Goal: Task Accomplishment & Management: Manage account settings

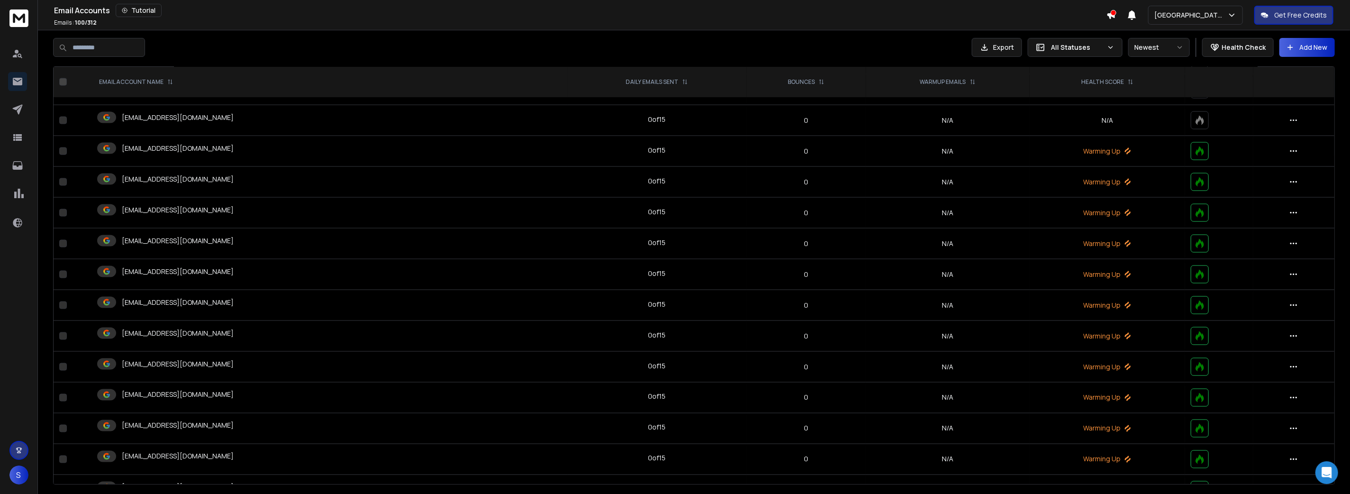
scroll to position [1777, 0]
click at [873, 147] on td "N/A" at bounding box center [948, 153] width 164 height 31
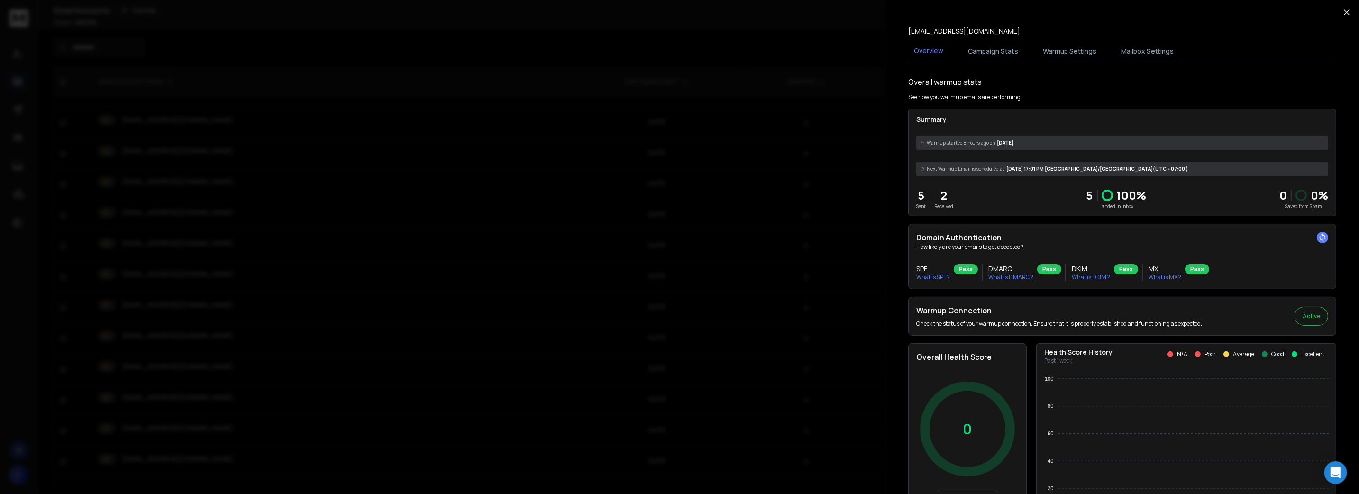
click at [1344, 9] on icon "button" at bounding box center [1346, 12] width 9 height 9
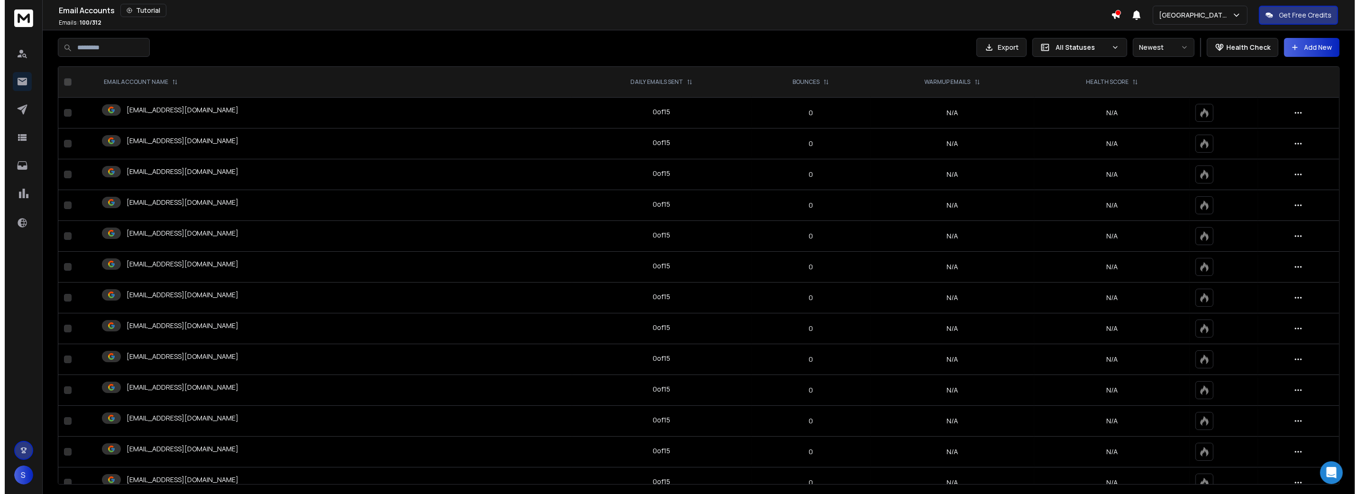
scroll to position [0, 0]
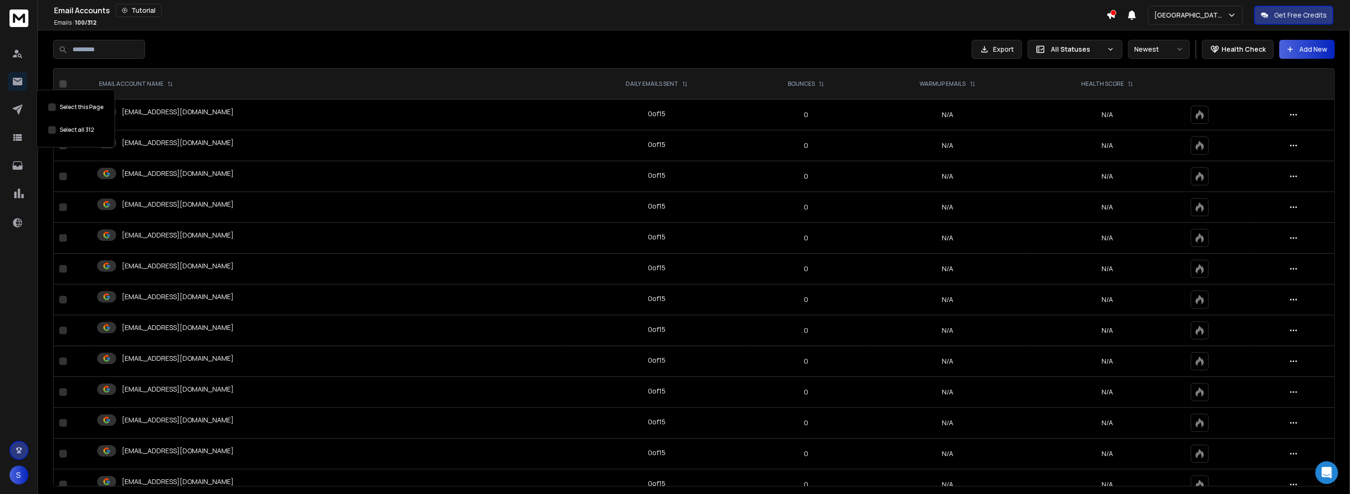
click at [52, 129] on button "Select this Page" at bounding box center [52, 130] width 8 height 8
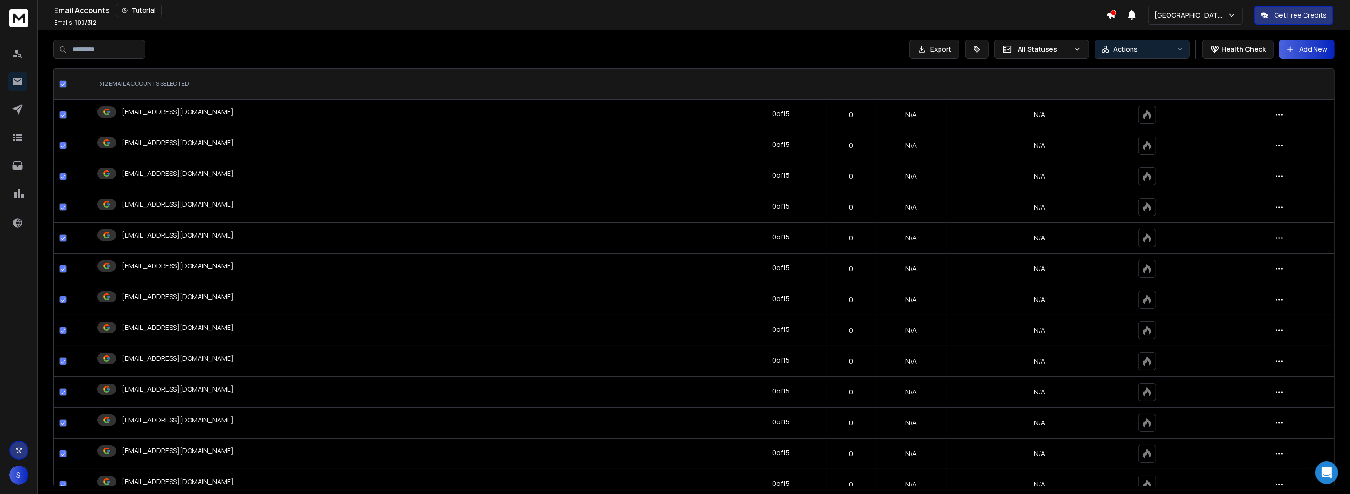
click at [1179, 51] on button "Actions" at bounding box center [1142, 49] width 95 height 19
click at [1138, 100] on div "Enable Warmup" at bounding box center [1145, 101] width 64 height 10
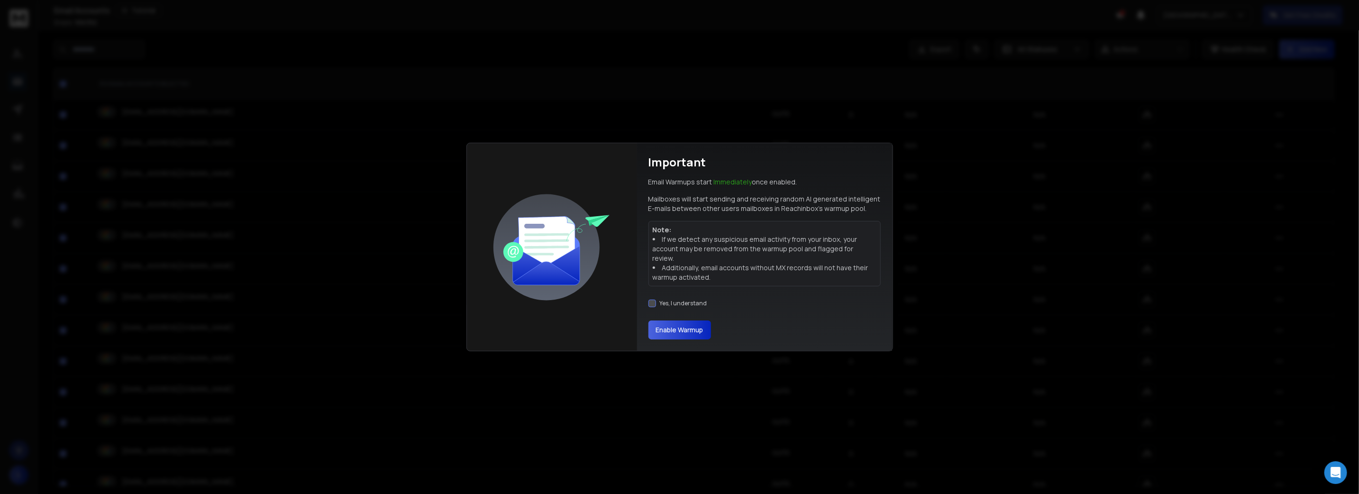
click at [654, 300] on button "Yes, I understand" at bounding box center [652, 304] width 8 height 8
click at [666, 327] on button "Enable Warmup" at bounding box center [679, 329] width 63 height 19
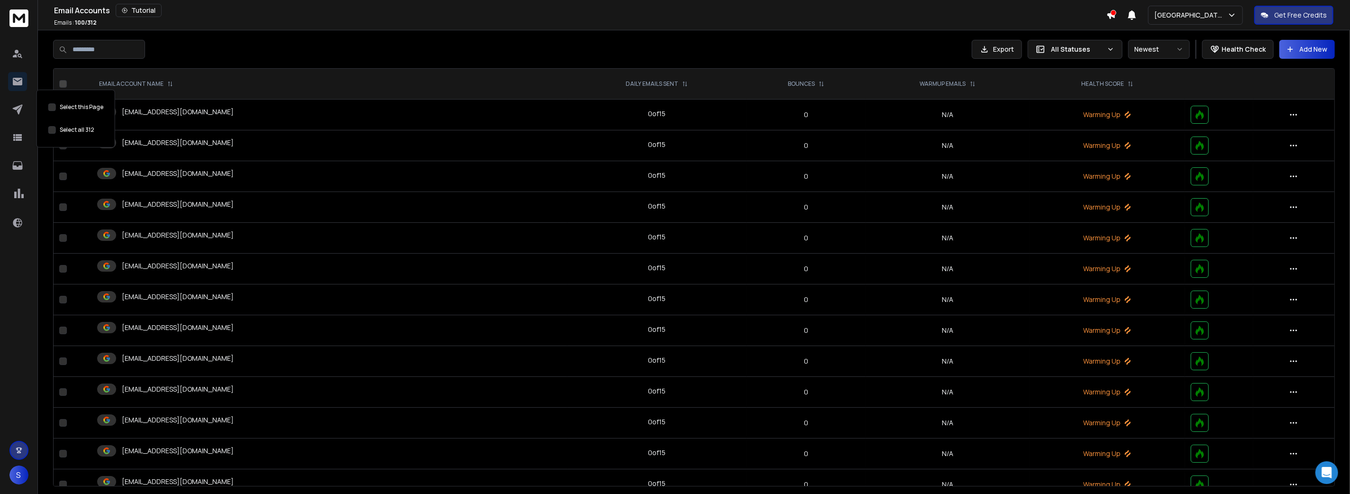
click at [50, 129] on button "Select this Page" at bounding box center [52, 130] width 8 height 8
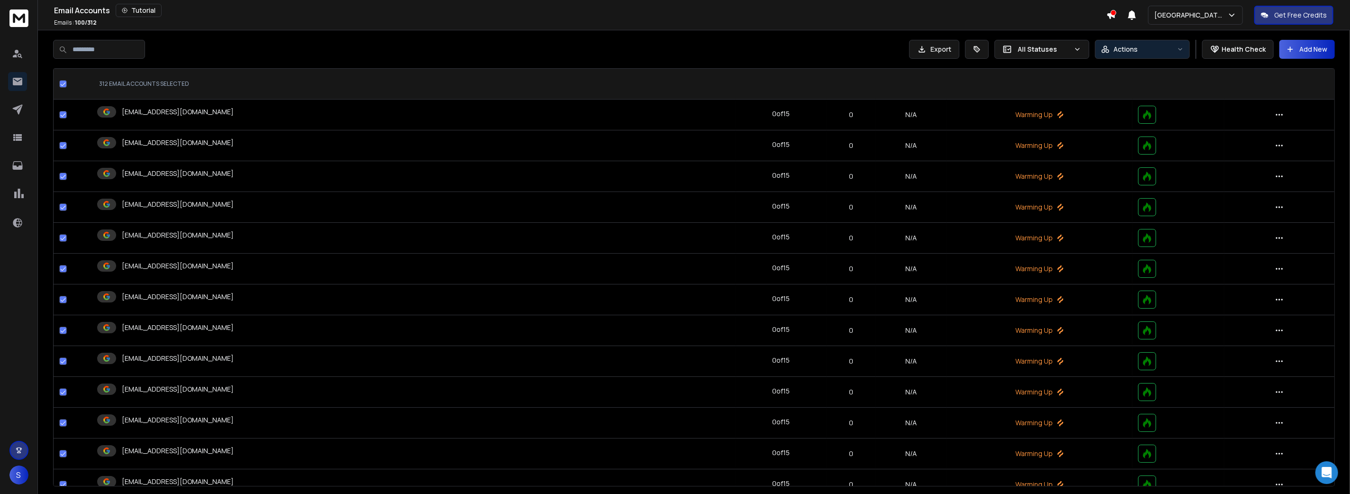
click at [1167, 46] on div "Actions" at bounding box center [1137, 49] width 72 height 9
click at [1155, 70] on div "Bulk Edit" at bounding box center [1154, 70] width 90 height 15
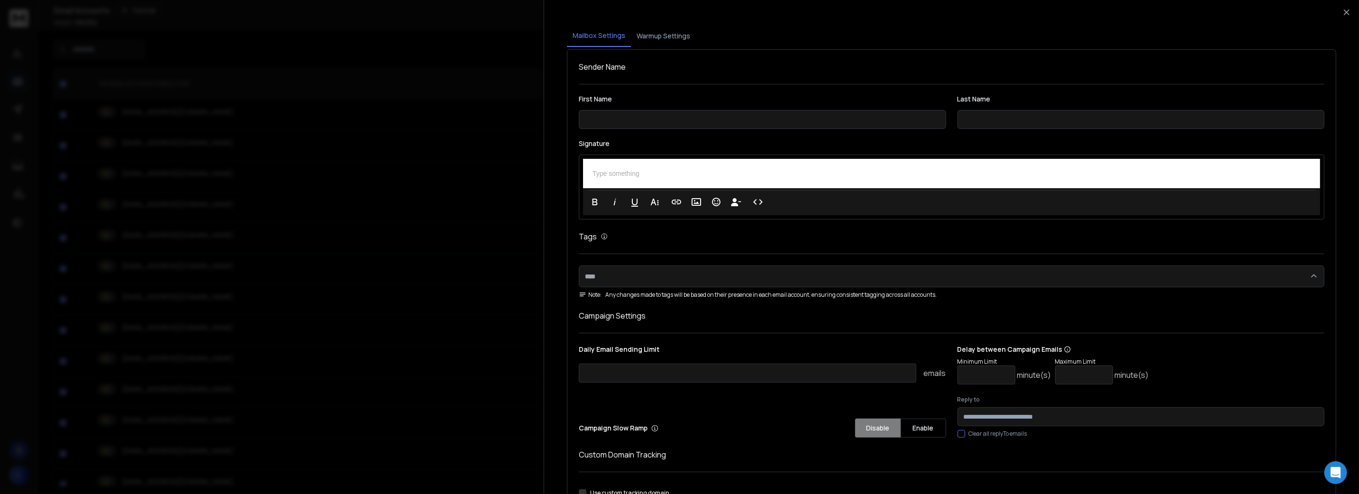
click at [674, 32] on button "Warmup Settings" at bounding box center [663, 36] width 65 height 21
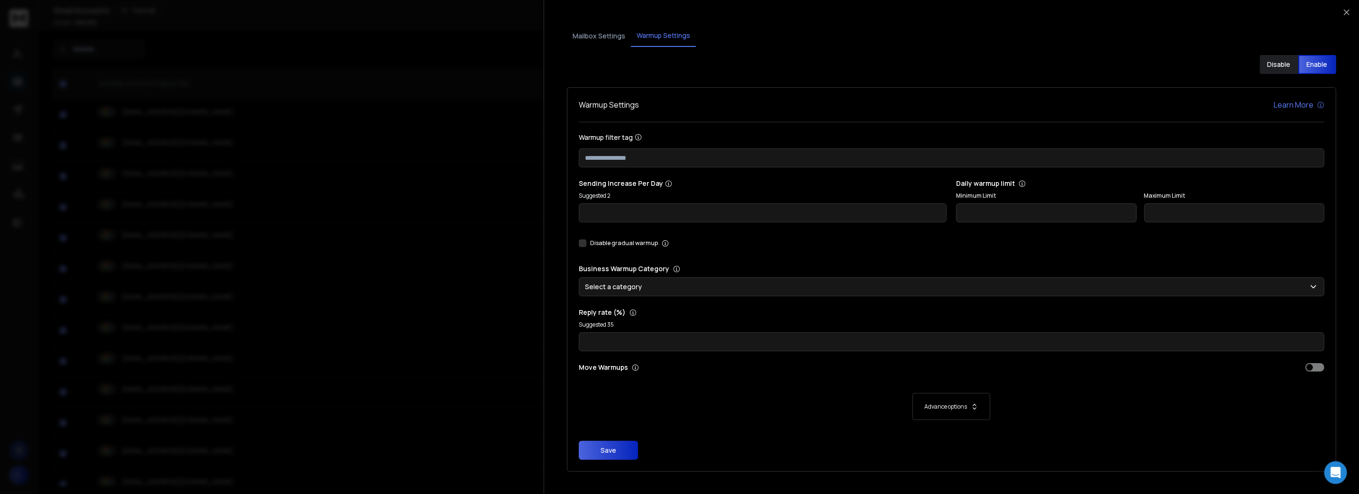
click at [859, 218] on input "number" at bounding box center [763, 212] width 368 height 19
type input "*"
click at [986, 210] on input "number" at bounding box center [1046, 212] width 180 height 19
type input "**"
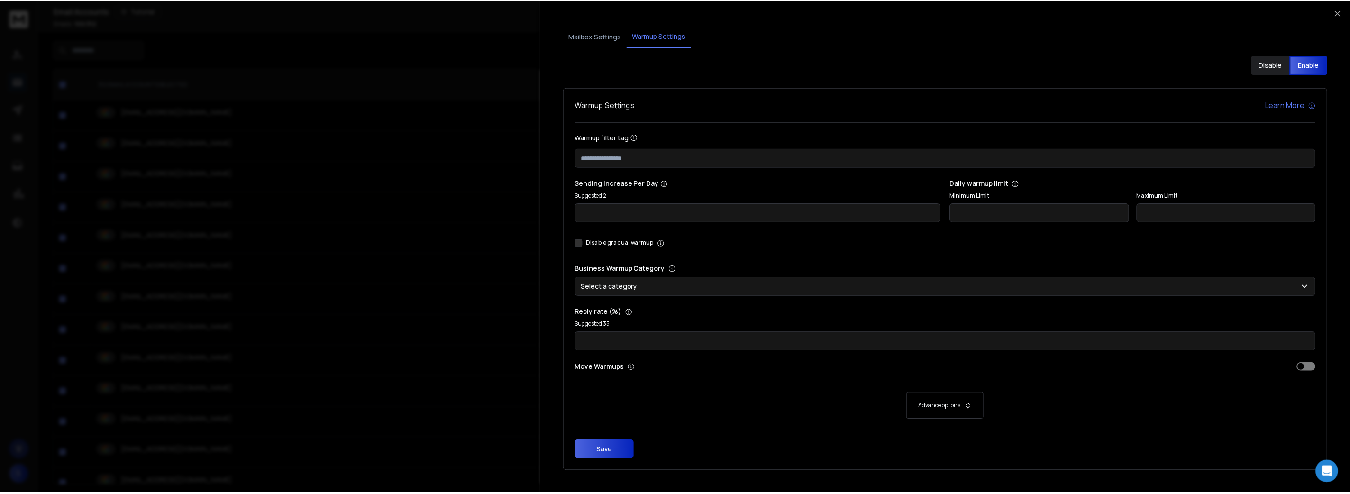
scroll to position [4, 0]
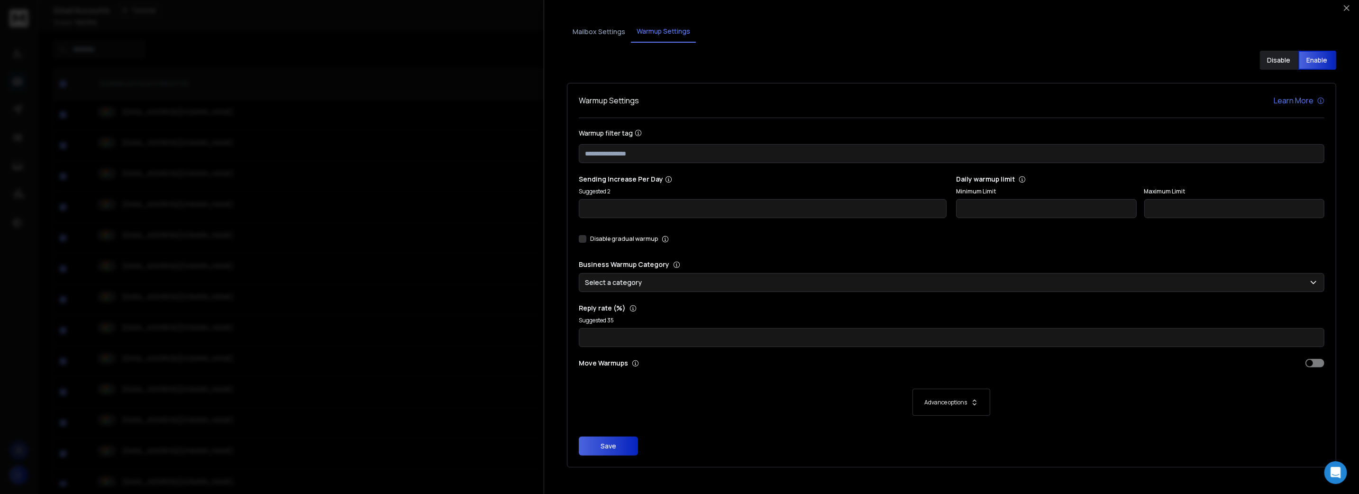
type input "**"
click at [617, 446] on button "Save" at bounding box center [608, 446] width 59 height 19
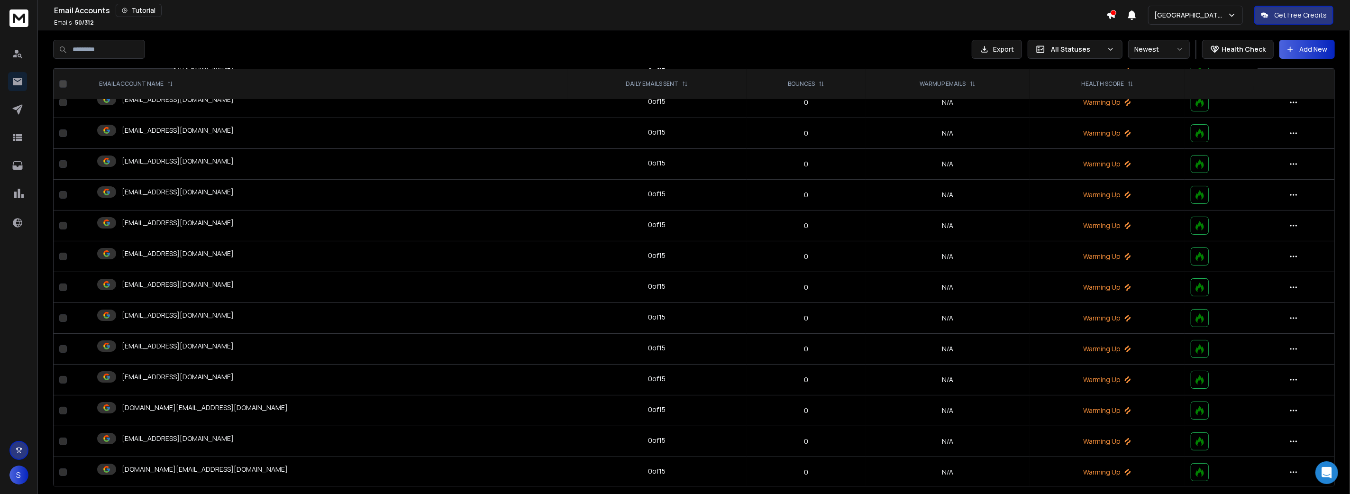
scroll to position [0, 0]
